Goal: Navigation & Orientation: Find specific page/section

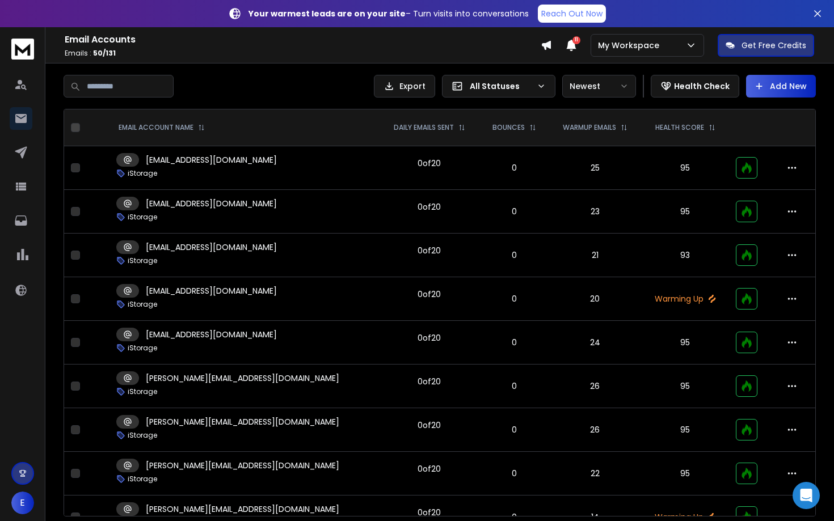
click at [192, 154] on p "bhav@istorageukimpact.com" at bounding box center [211, 159] width 131 height 11
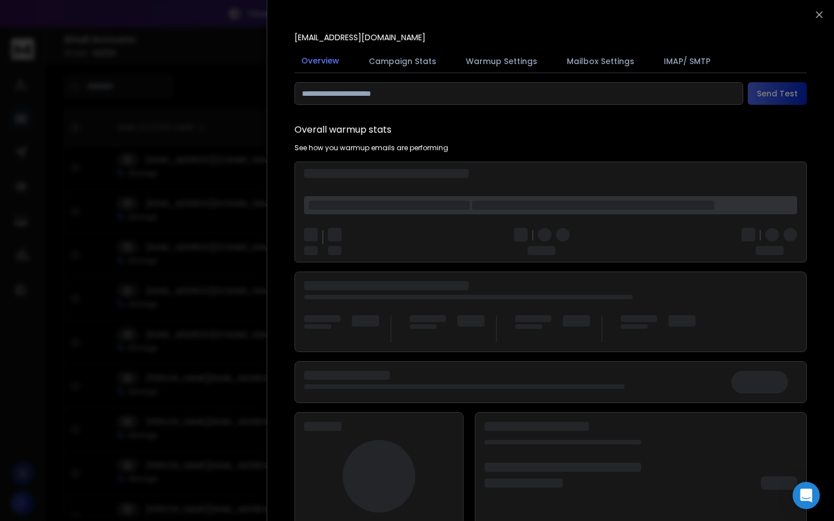
click at [601, 53] on button "Mailbox Settings" at bounding box center [600, 61] width 81 height 25
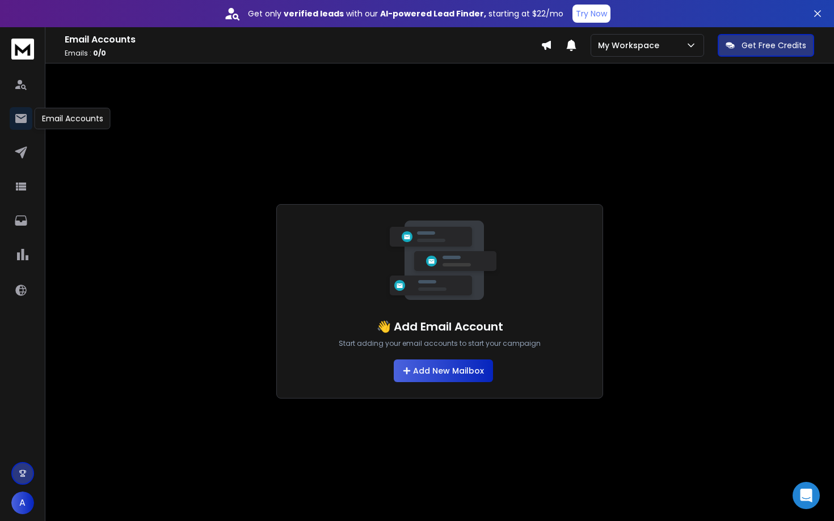
click at [24, 115] on icon at bounding box center [20, 118] width 11 height 9
click at [653, 40] on p "My Workspace" at bounding box center [631, 45] width 66 height 11
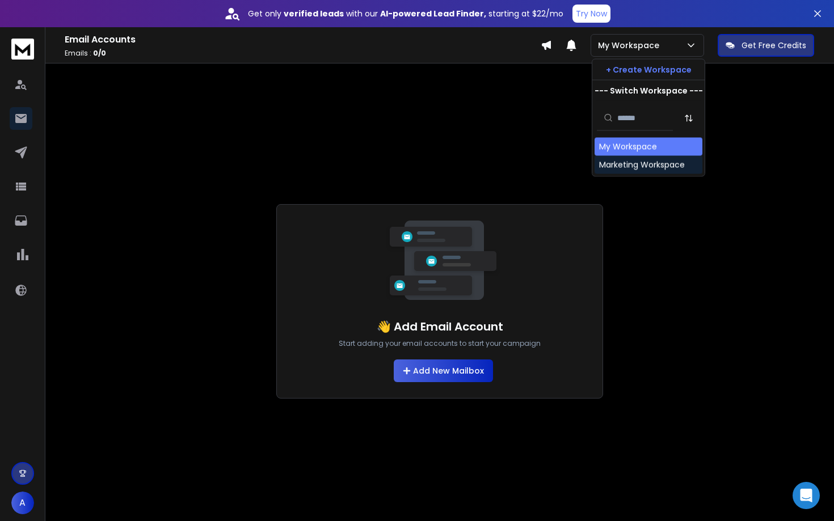
click at [630, 169] on div "Marketing Workspace" at bounding box center [642, 164] width 86 height 11
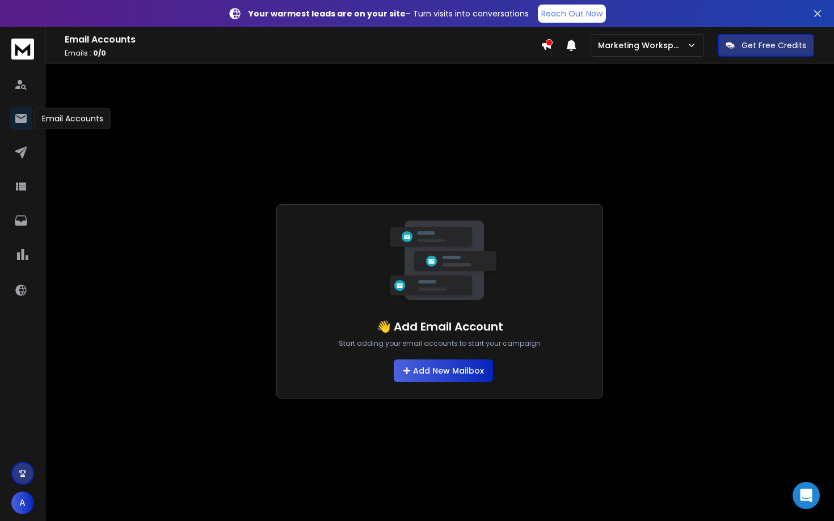
click at [20, 114] on icon at bounding box center [20, 118] width 11 height 9
click at [23, 164] on div at bounding box center [23, 154] width 26 height 27
click at [29, 153] on link at bounding box center [21, 152] width 23 height 23
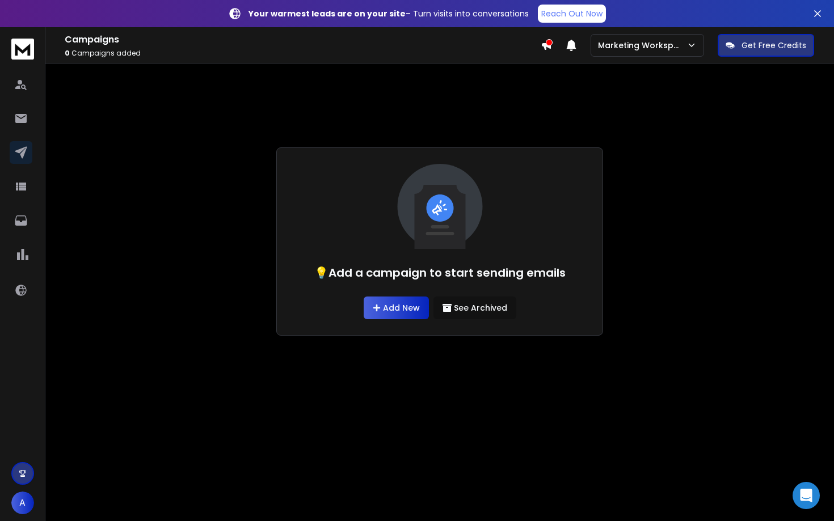
click at [7, 109] on div "A" at bounding box center [22, 276] width 45 height 498
click at [18, 117] on icon at bounding box center [20, 118] width 11 height 9
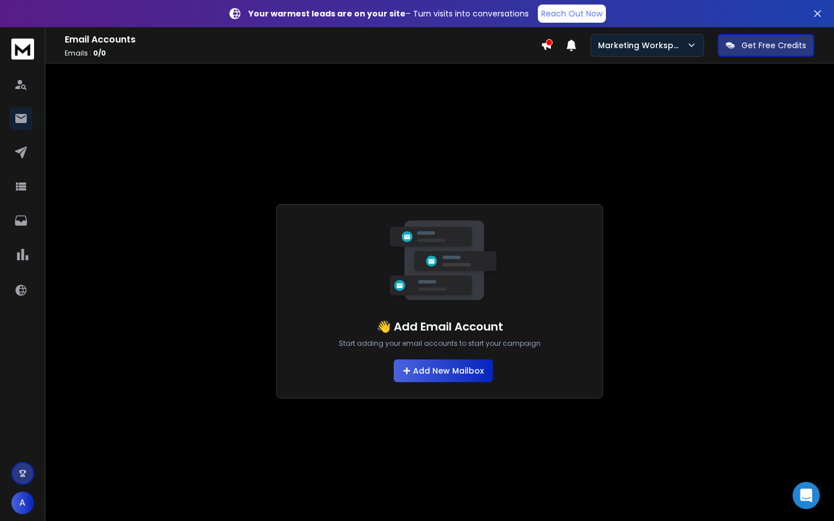
click at [609, 53] on button "Marketing Workspace" at bounding box center [646, 45] width 113 height 23
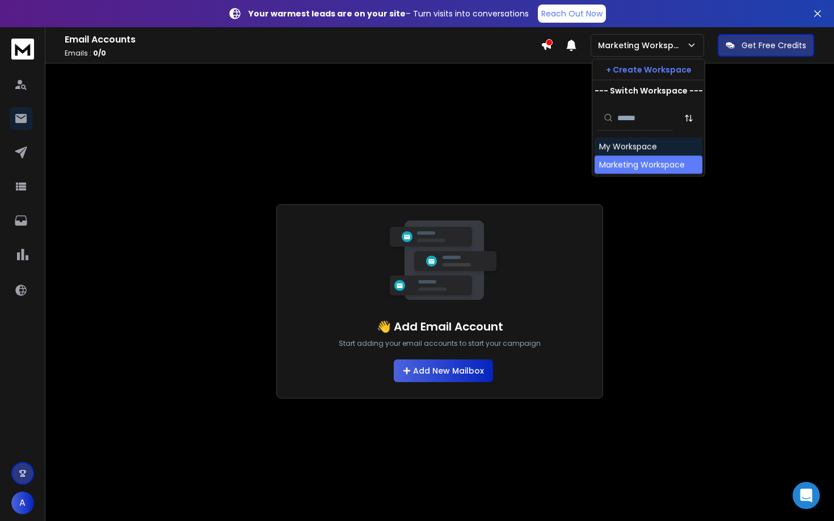
click at [618, 147] on div "My Workspace" at bounding box center [628, 146] width 58 height 11
